Goal: Communication & Community: Answer question/provide support

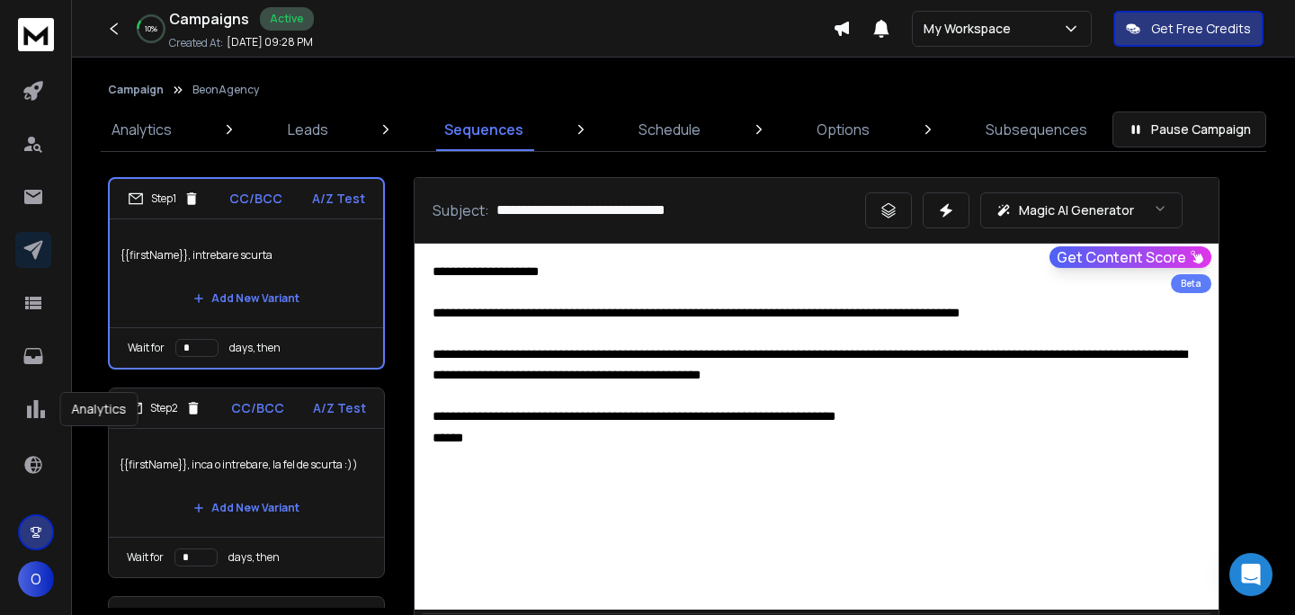
scroll to position [72, 0]
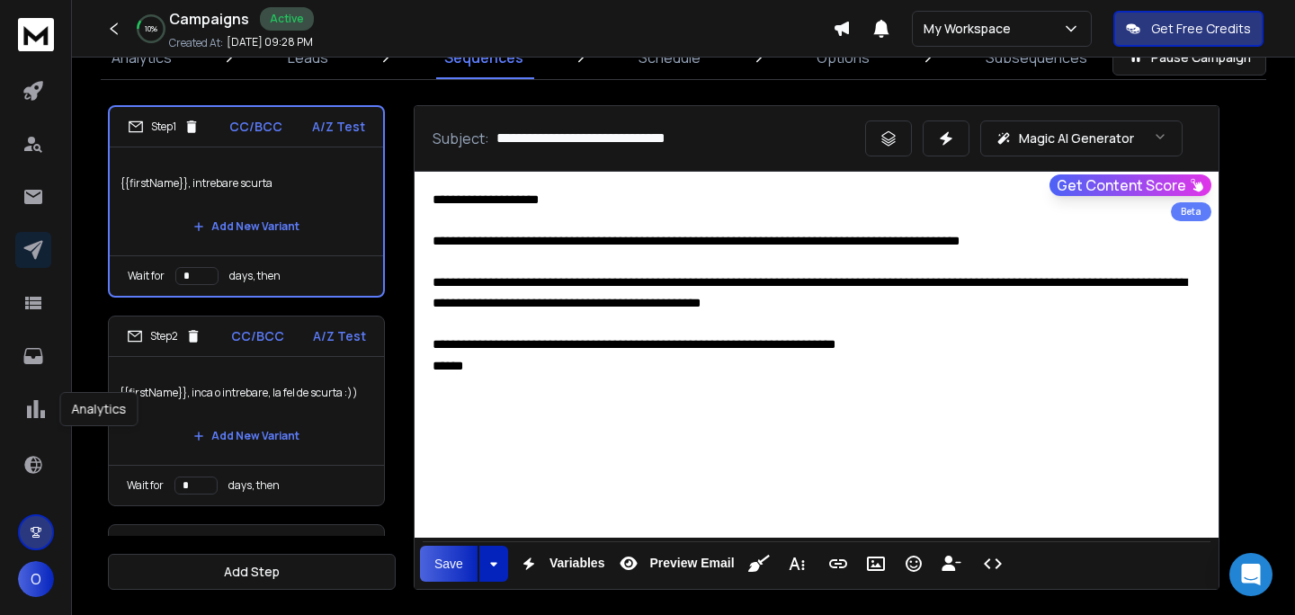
click at [22, 407] on icon at bounding box center [35, 409] width 27 height 27
click at [43, 415] on icon at bounding box center [36, 409] width 18 height 18
click at [125, 24] on button at bounding box center [114, 29] width 23 height 36
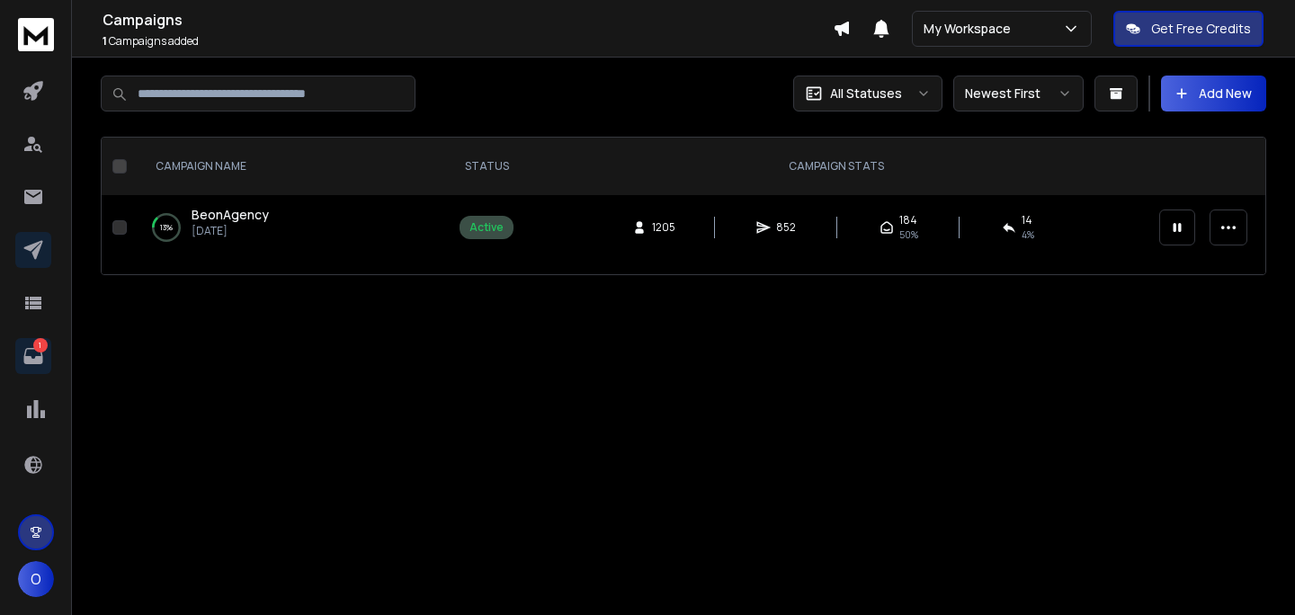
click at [22, 347] on icon at bounding box center [33, 356] width 22 height 22
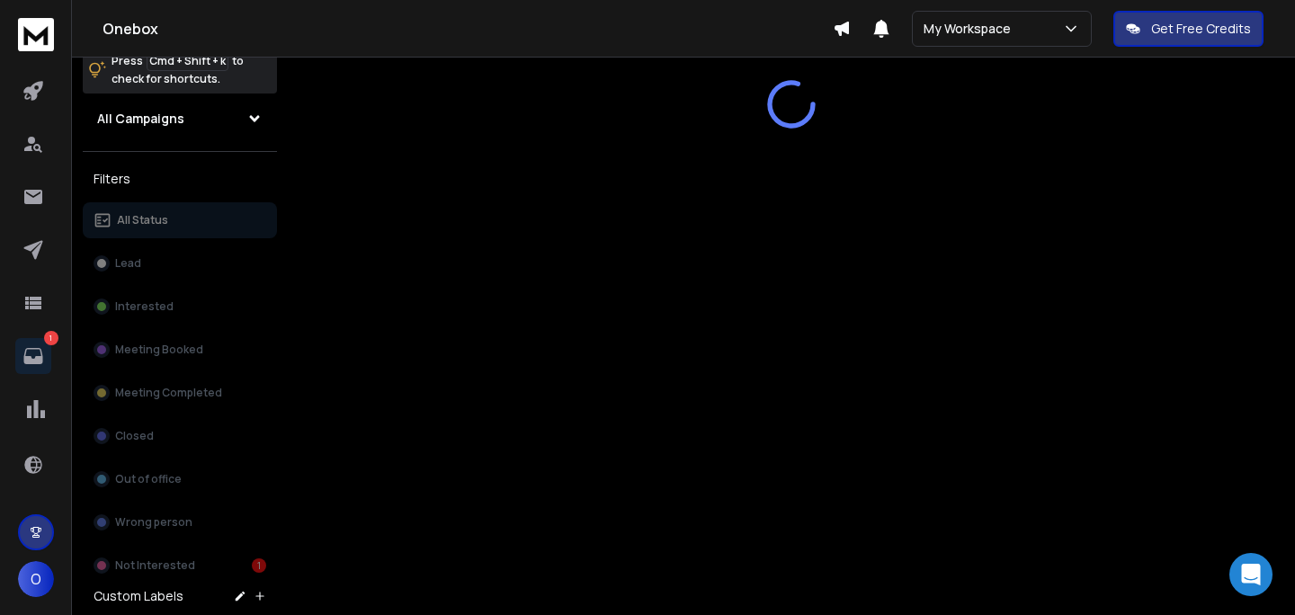
scroll to position [40, 0]
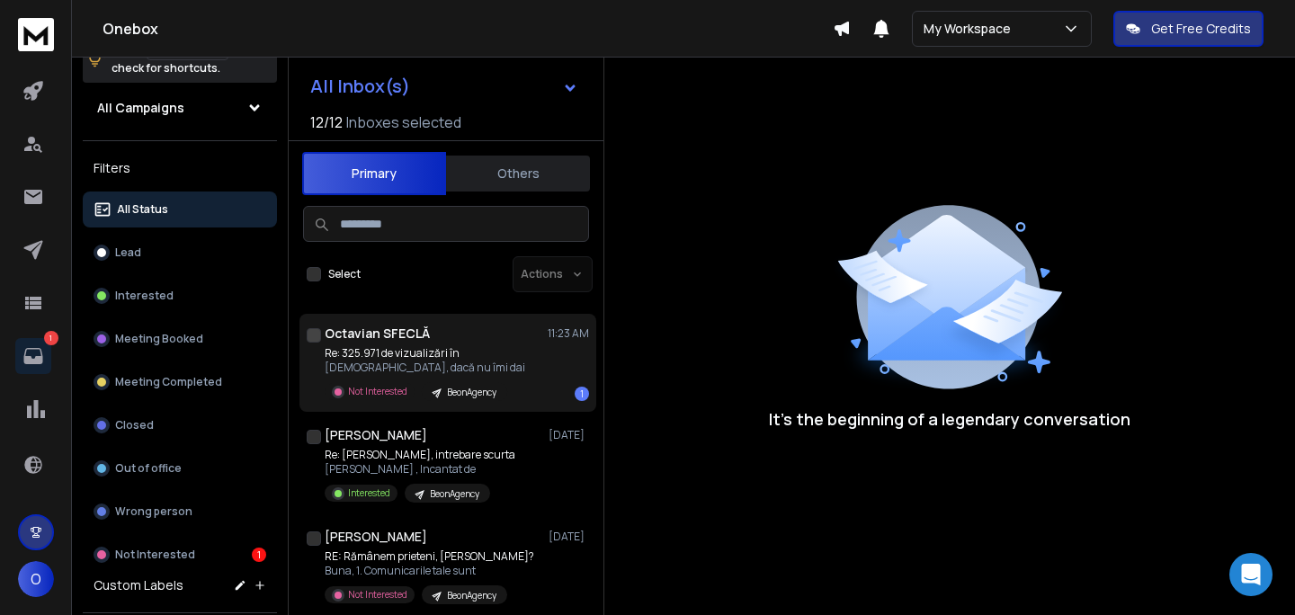
click at [509, 334] on div "Octavian SFECLĂ 11:23 AM" at bounding box center [457, 334] width 264 height 18
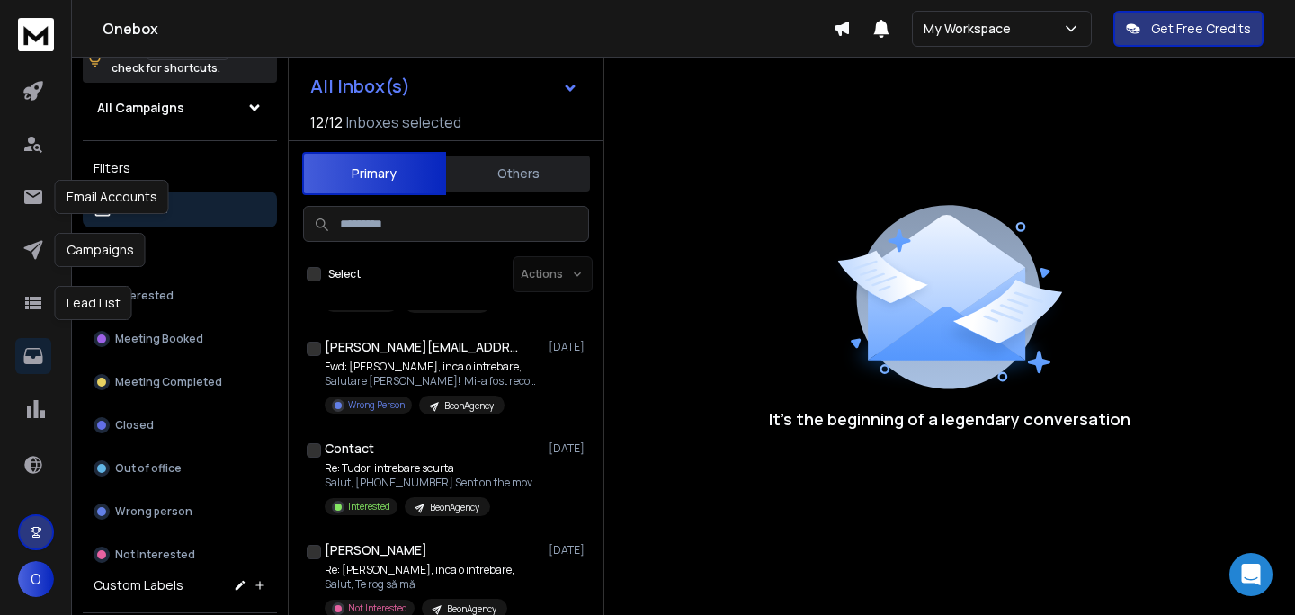
scroll to position [782, 0]
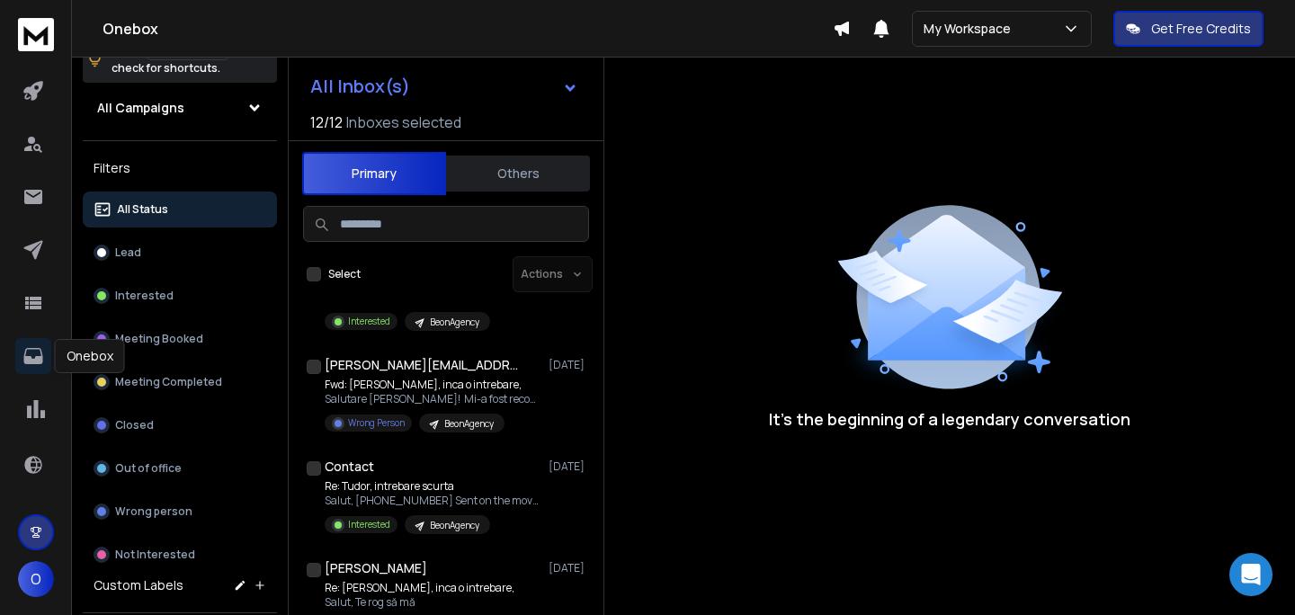
click at [38, 356] on icon at bounding box center [32, 356] width 19 height 16
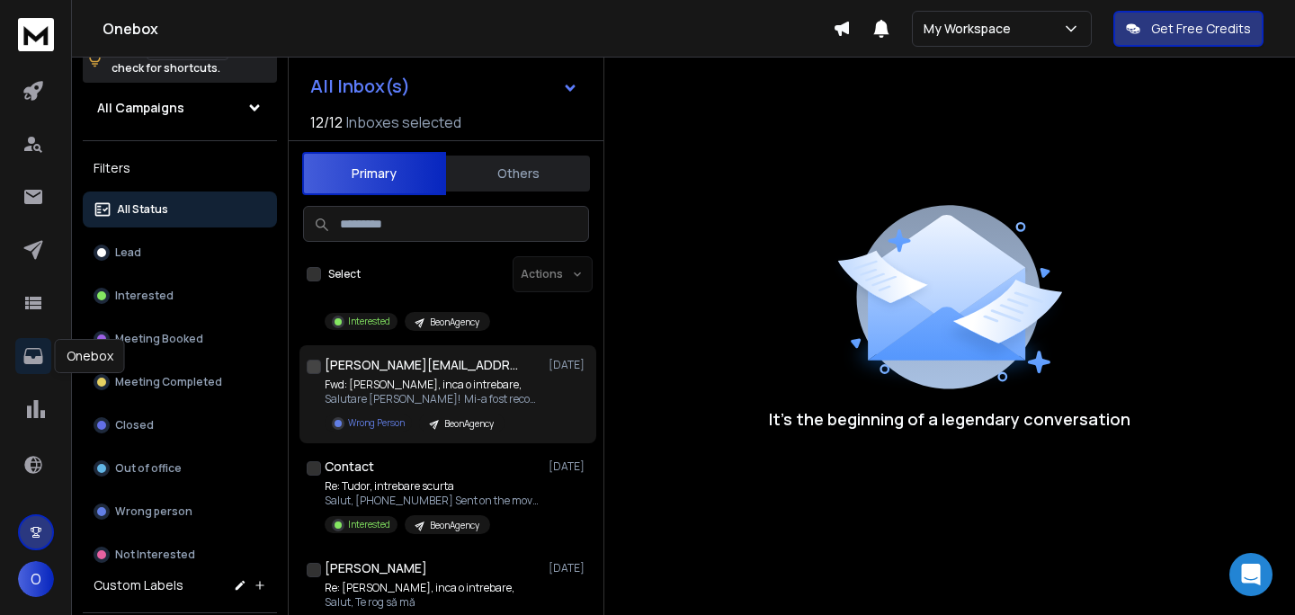
scroll to position [0, 0]
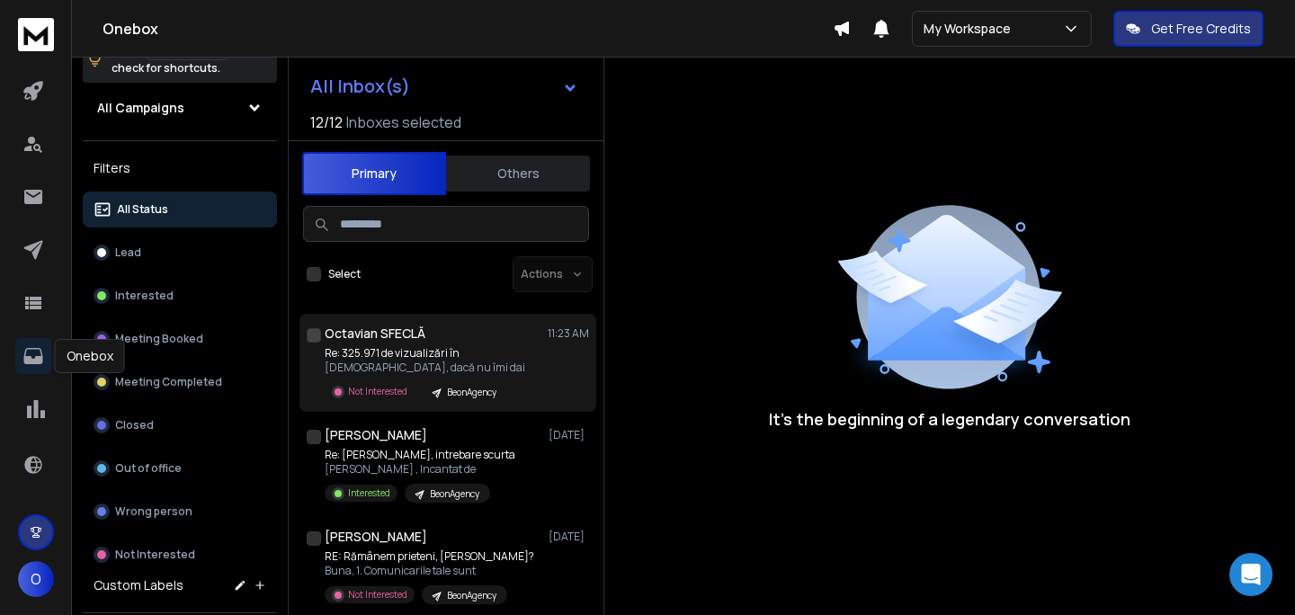
click at [467, 325] on div "Octavian SFECLĂ 11:23 AM" at bounding box center [457, 334] width 264 height 18
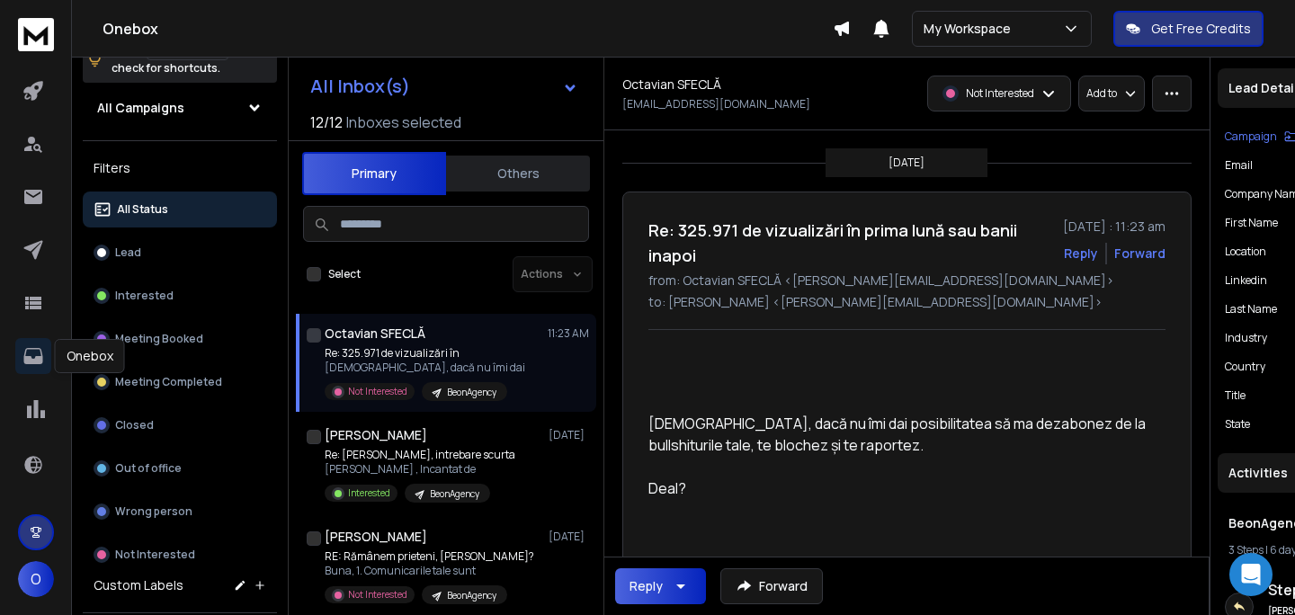
click at [32, 349] on icon at bounding box center [32, 356] width 19 height 16
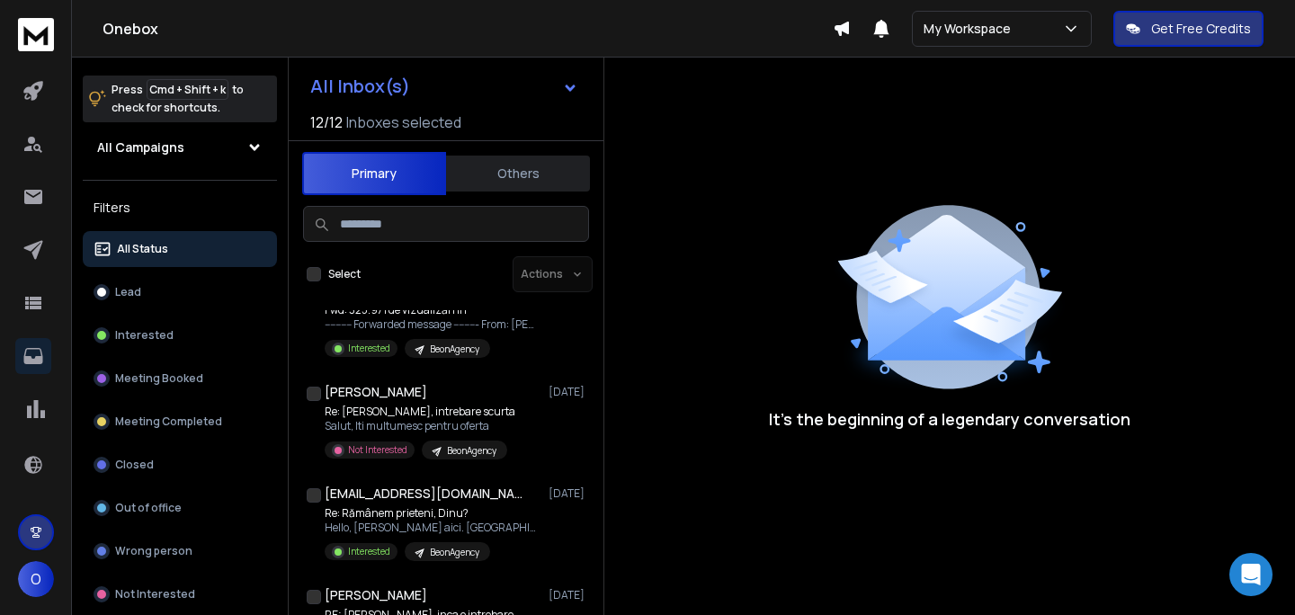
scroll to position [437, 0]
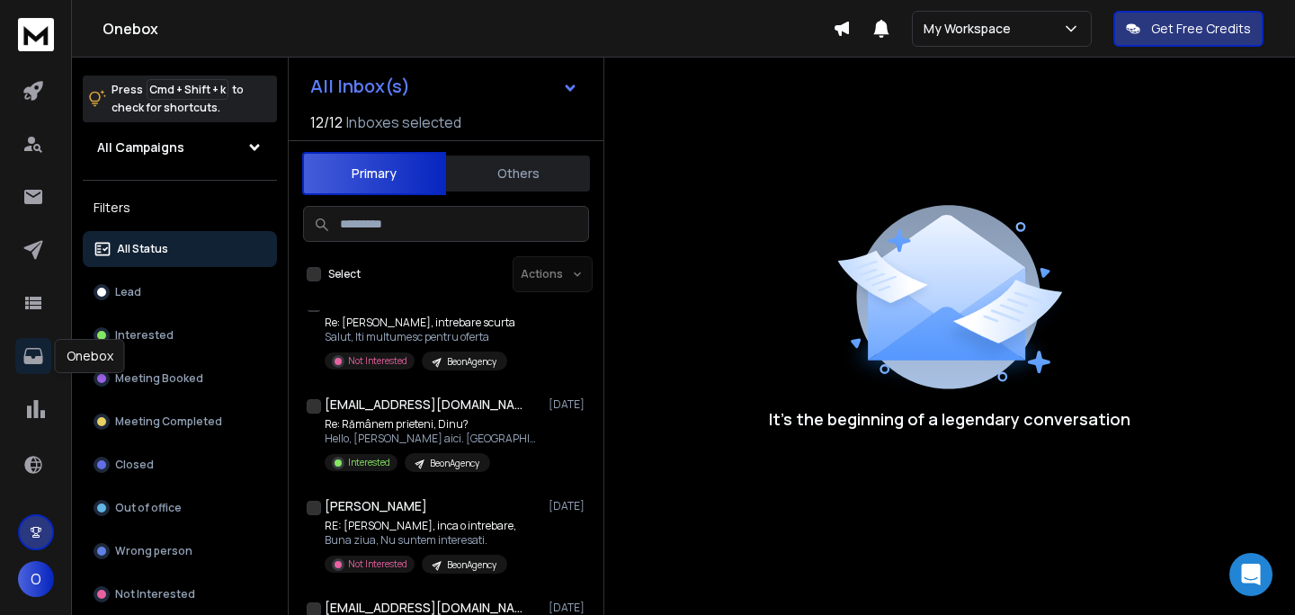
click at [38, 343] on link at bounding box center [33, 356] width 36 height 36
